Goal: Task Accomplishment & Management: Manage account settings

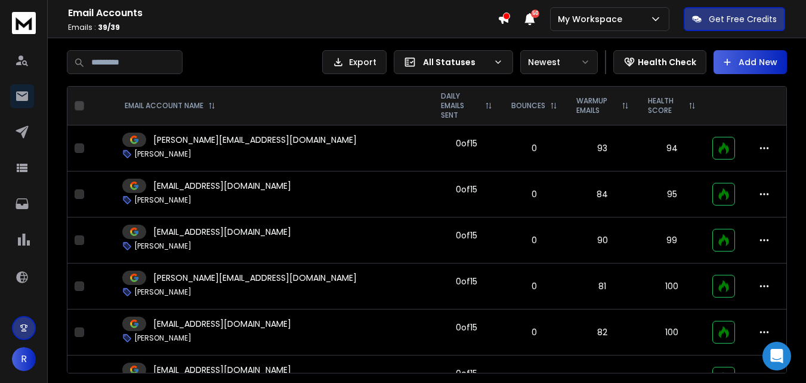
click at [252, 60] on div at bounding box center [191, 62] width 248 height 24
click at [483, 64] on p "All Statuses" at bounding box center [456, 62] width 66 height 12
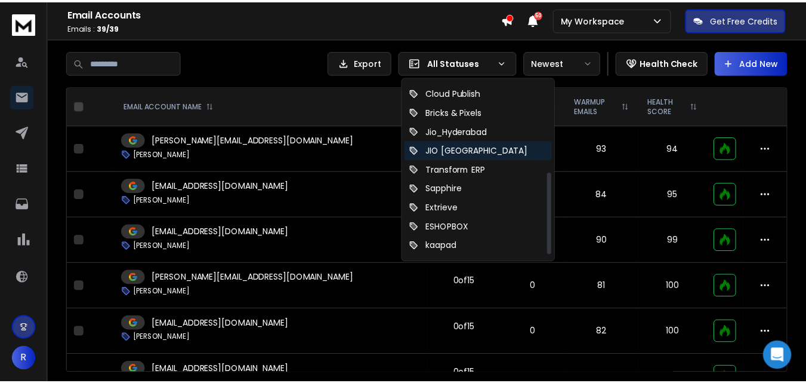
scroll to position [208, 0]
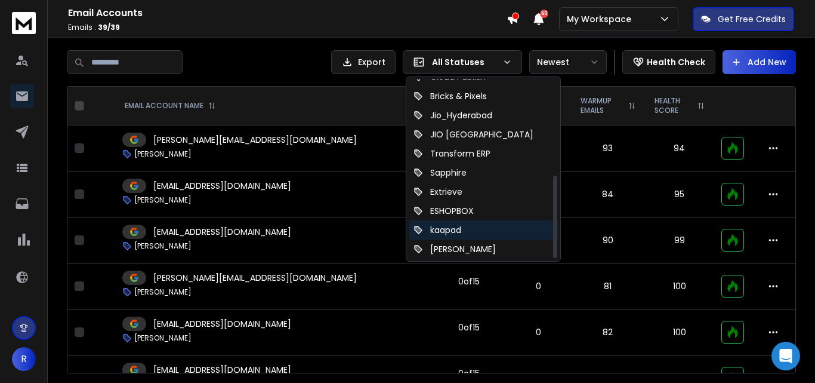
click at [464, 226] on div "kaapad" at bounding box center [483, 229] width 149 height 19
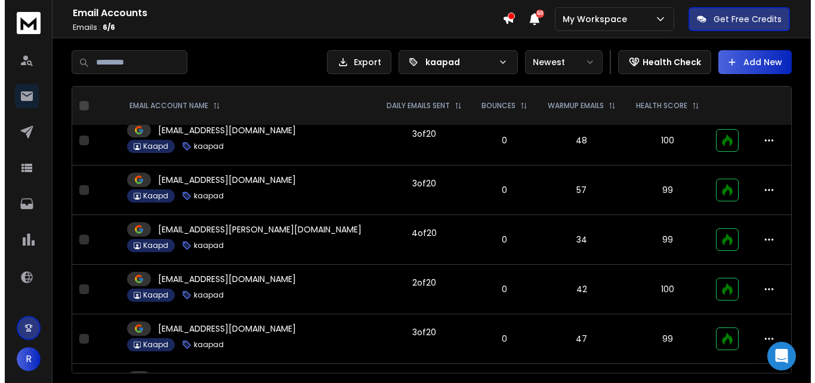
scroll to position [0, 0]
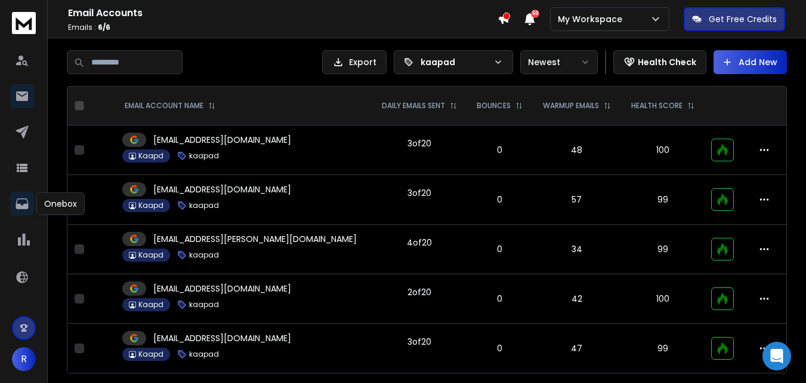
click at [26, 197] on icon at bounding box center [22, 203] width 14 height 14
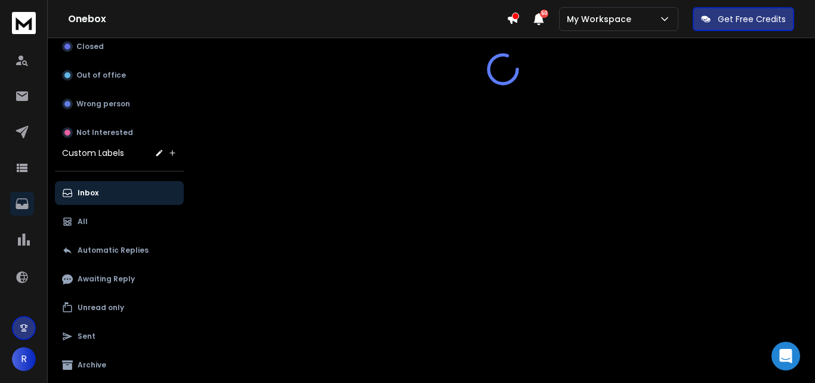
scroll to position [275, 0]
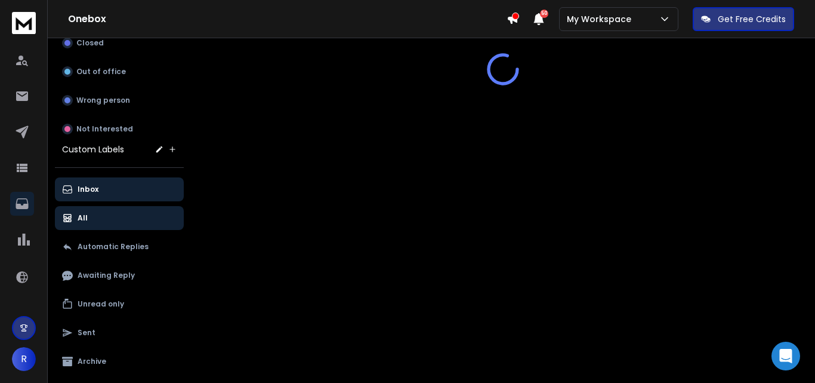
click at [103, 207] on button "All" at bounding box center [119, 218] width 129 height 24
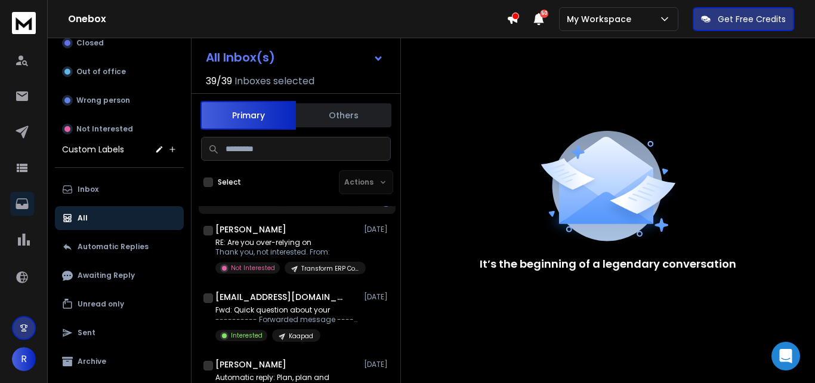
scroll to position [358, 0]
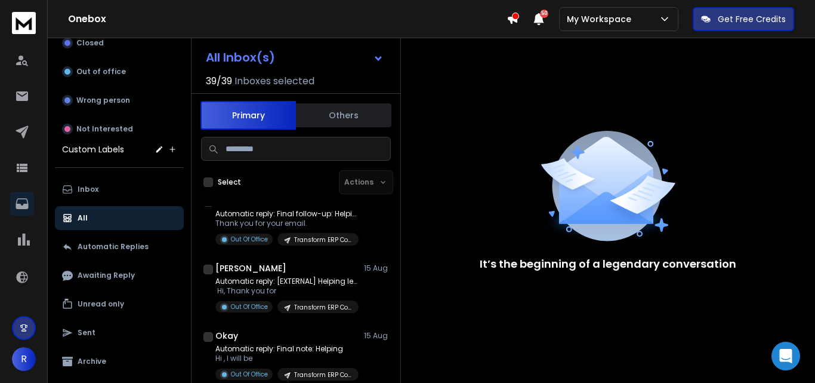
click at [113, 193] on div "Inbox All Automatic Replies Awaiting Reply Unread only Sent Archive" at bounding box center [119, 275] width 129 height 196
click at [118, 184] on button "Inbox" at bounding box center [119, 189] width 129 height 24
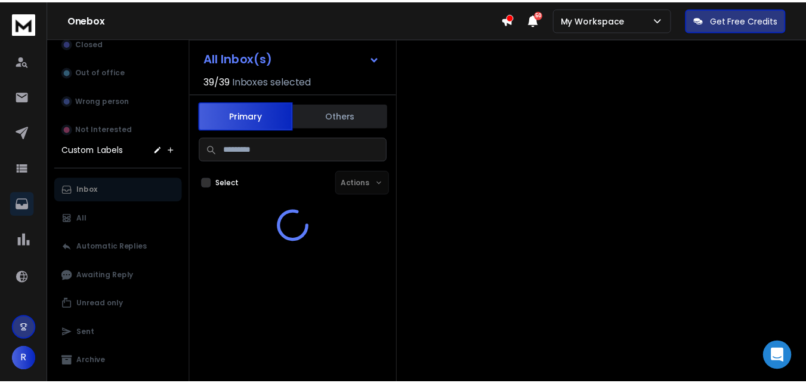
scroll to position [0, 0]
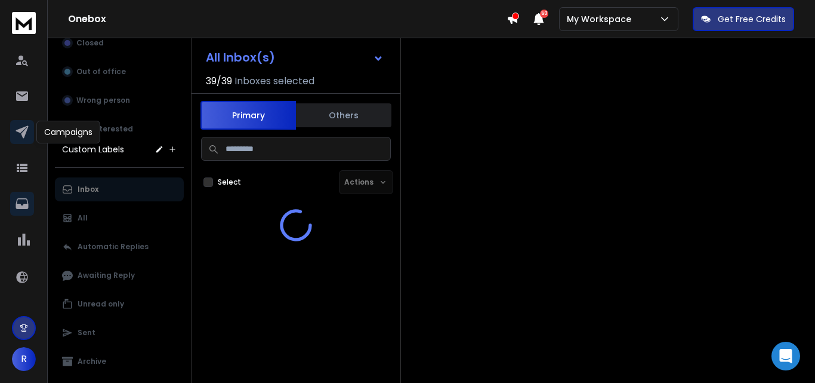
click at [18, 130] on icon at bounding box center [22, 131] width 13 height 13
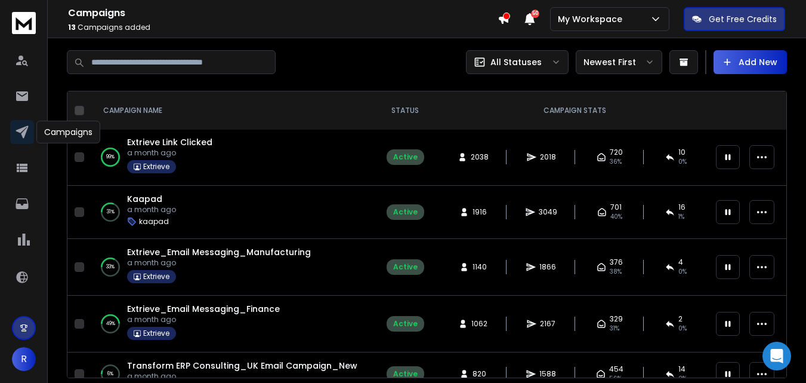
scroll to position [239, 0]
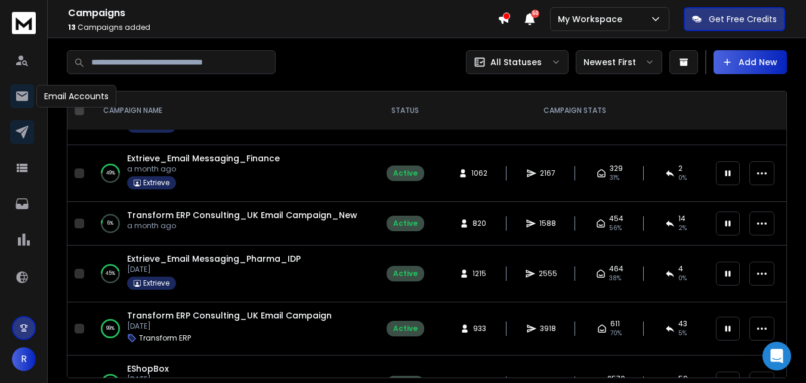
click at [19, 95] on icon at bounding box center [22, 96] width 14 height 14
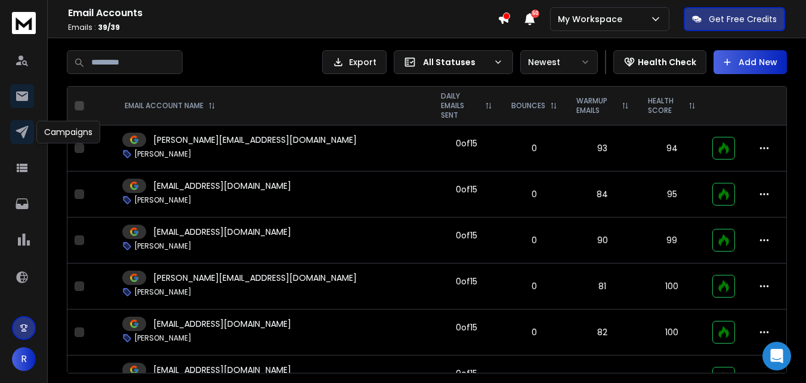
click at [24, 130] on icon at bounding box center [22, 132] width 14 height 14
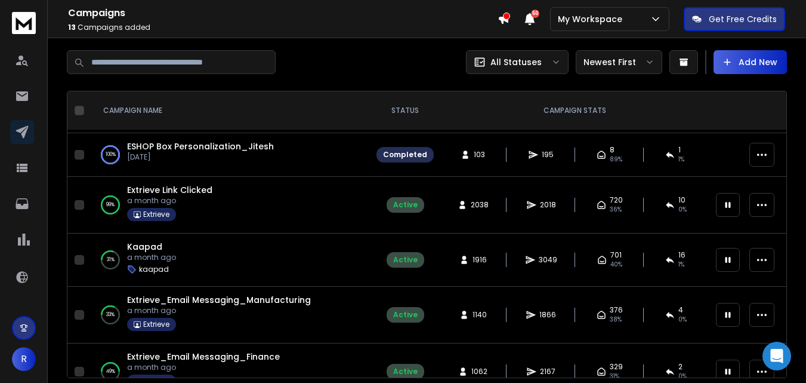
scroll to position [60, 0]
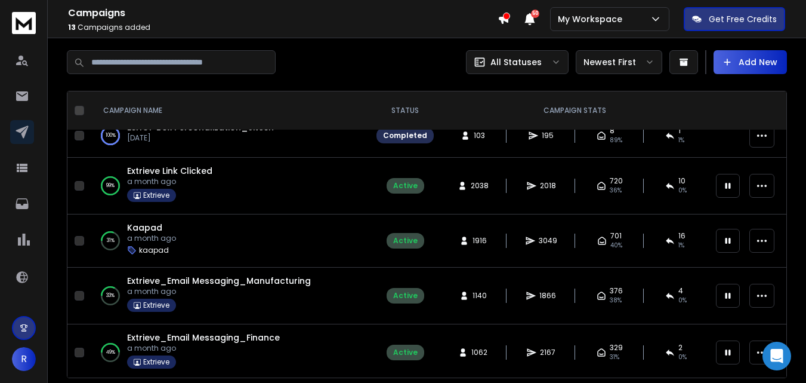
click at [149, 226] on span "Kaapad" at bounding box center [144, 227] width 35 height 12
